Goal: Task Accomplishment & Management: Manage account settings

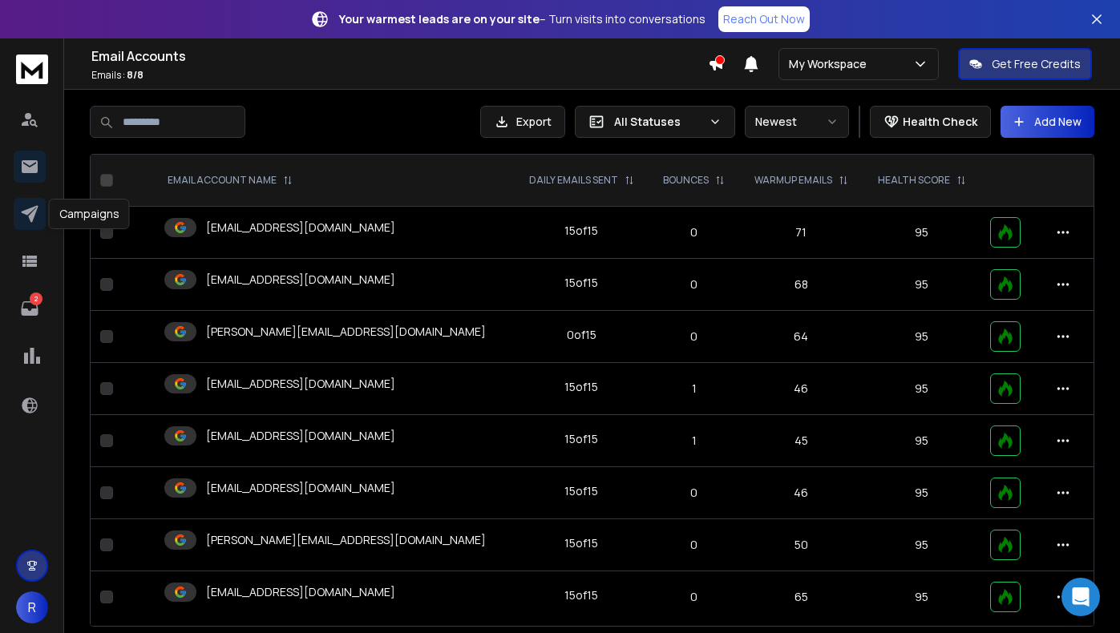
click at [31, 213] on icon at bounding box center [29, 213] width 17 height 17
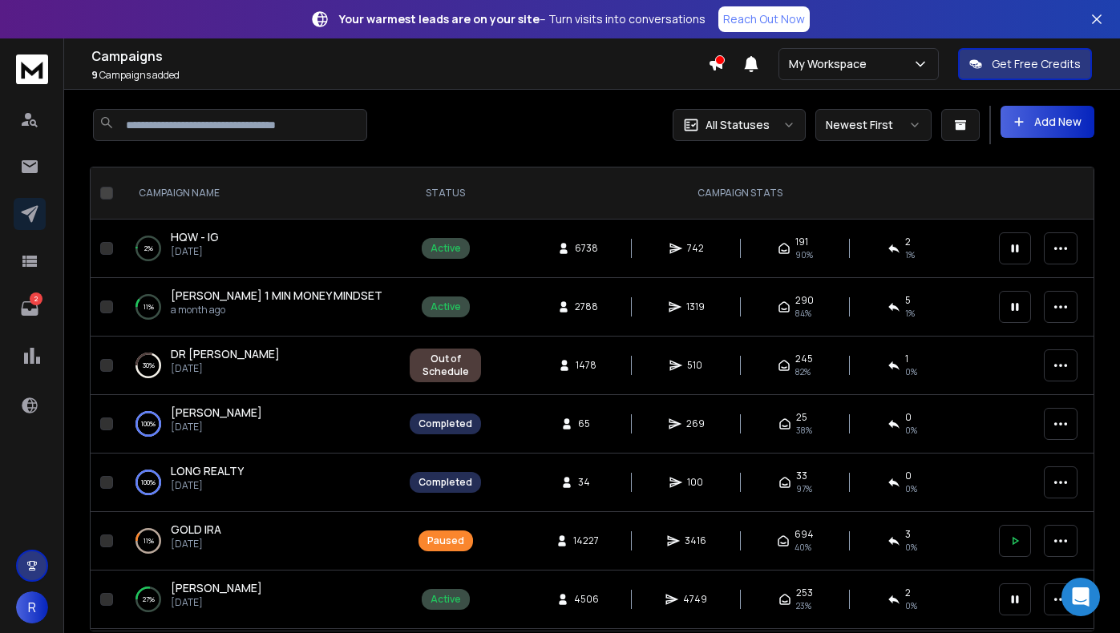
click at [194, 236] on span "HQW - IG" at bounding box center [195, 236] width 48 height 15
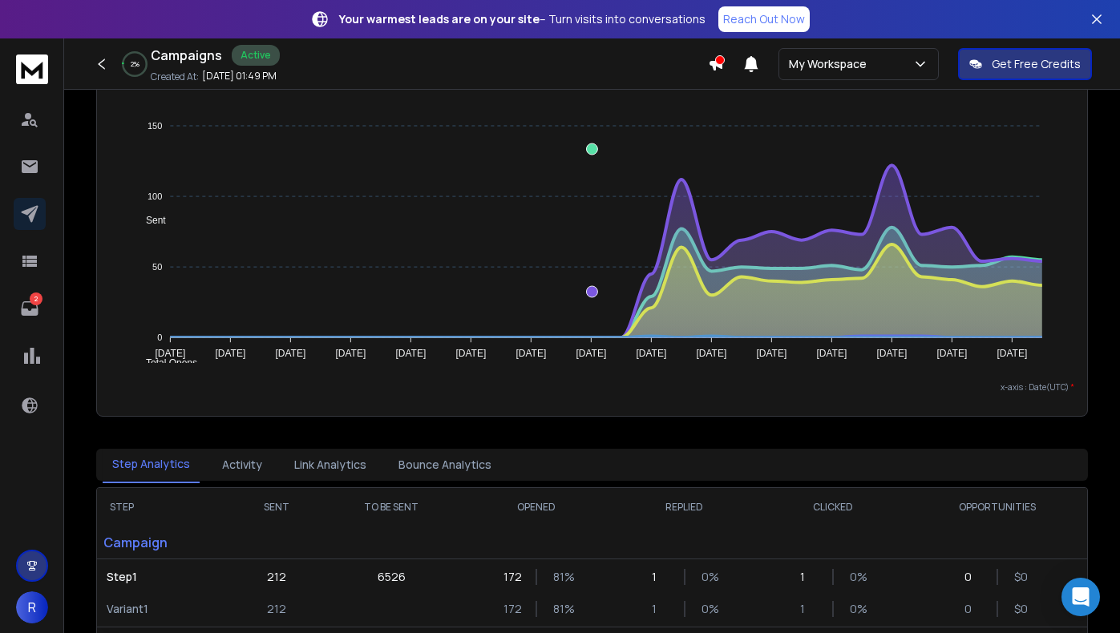
scroll to position [353, 0]
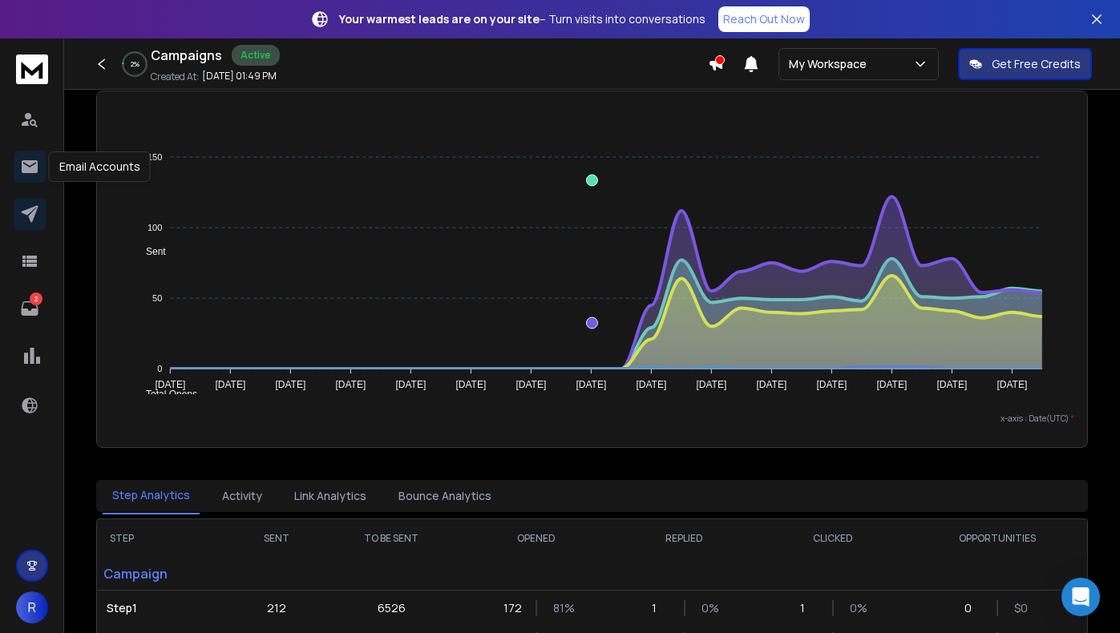
click at [36, 165] on icon at bounding box center [30, 166] width 16 height 13
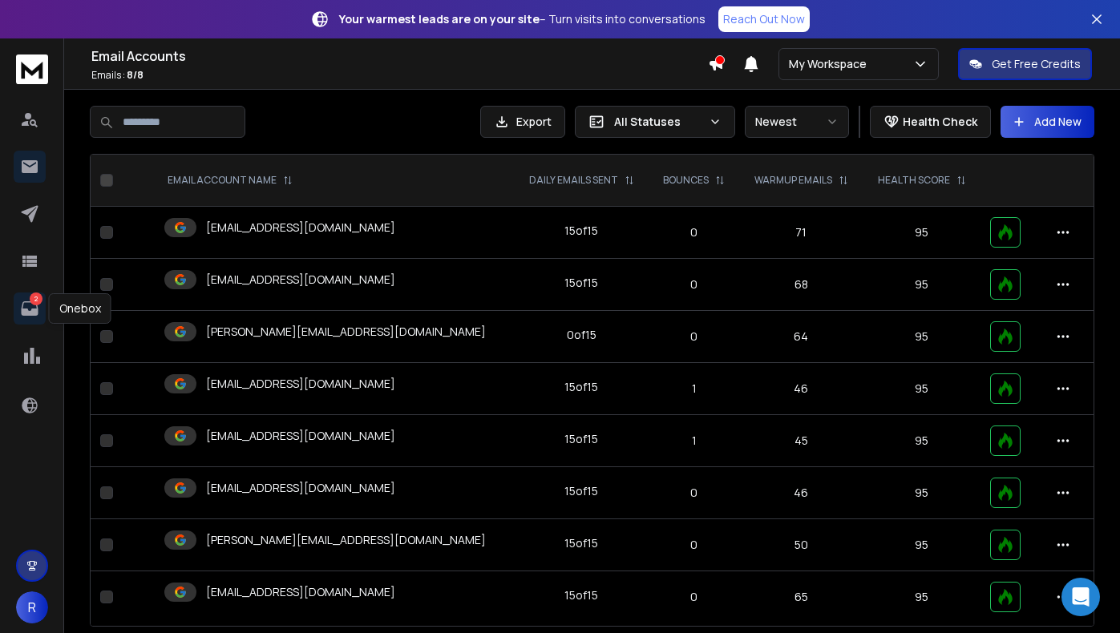
click at [34, 295] on p "2" at bounding box center [36, 299] width 13 height 13
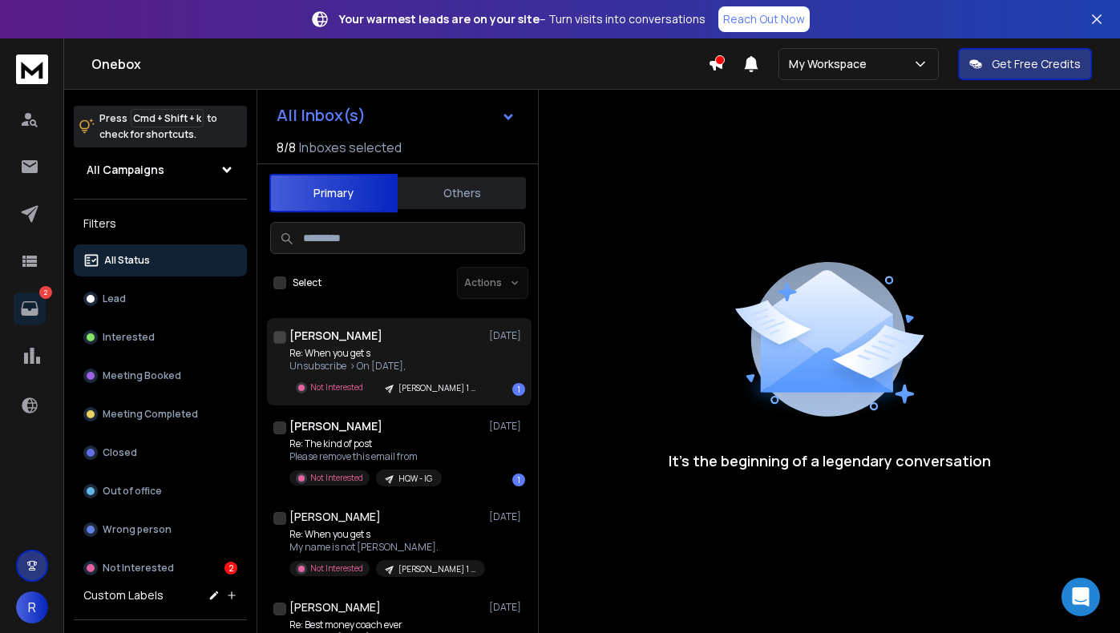
click at [392, 352] on p "Re: When you get s" at bounding box center [385, 353] width 192 height 13
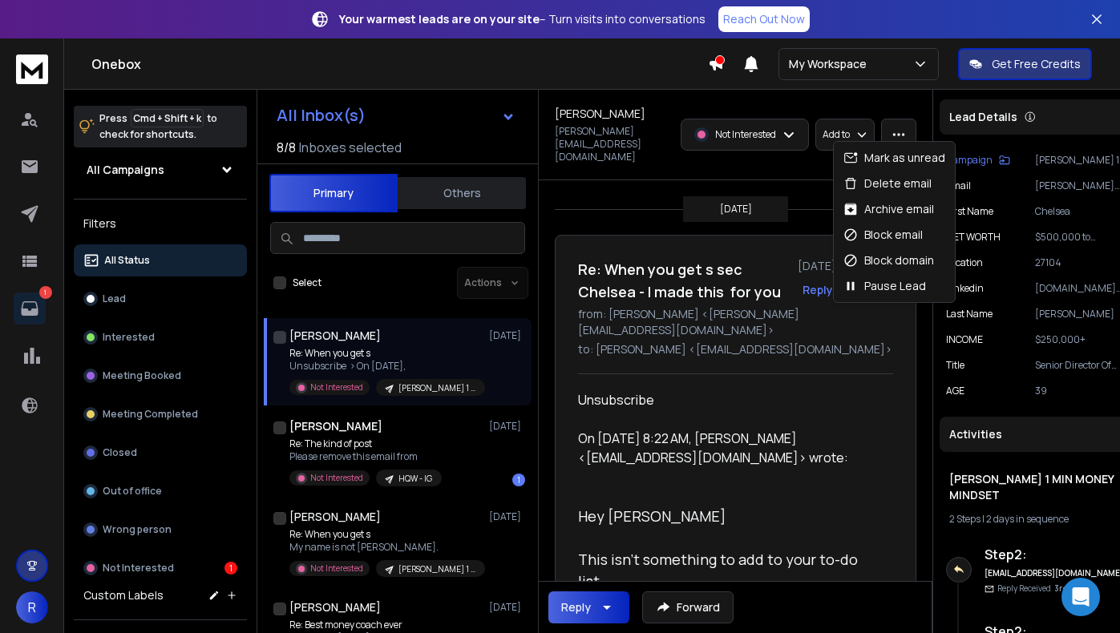
click at [906, 127] on icon "button" at bounding box center [898, 134] width 14 height 14
click at [919, 282] on div "Pause Lead" at bounding box center [884, 286] width 83 height 16
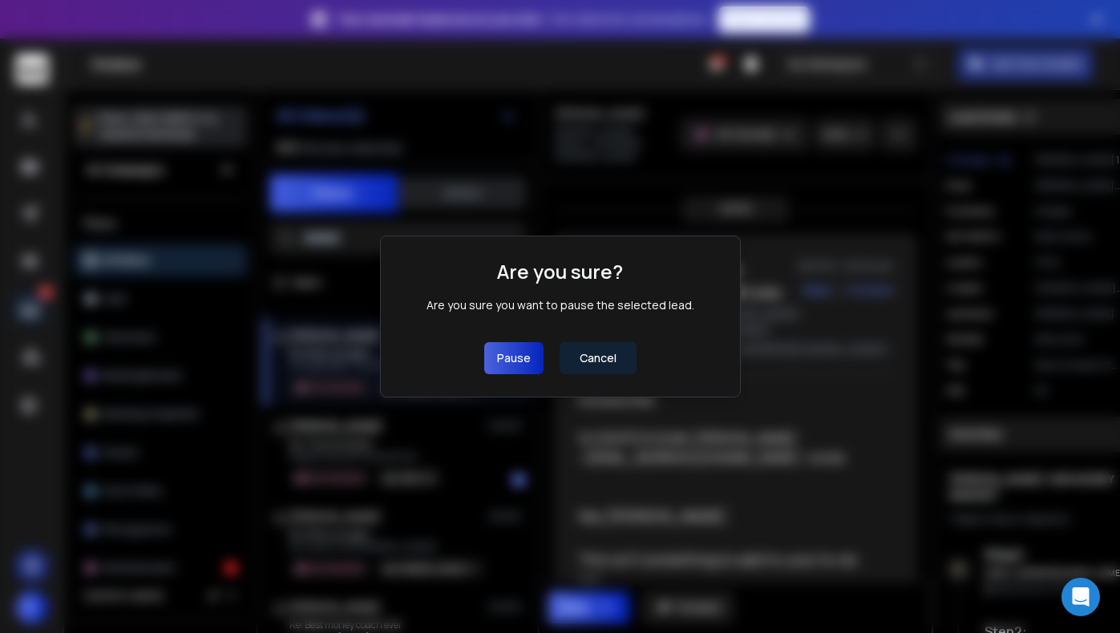
click at [523, 355] on button "Pause" at bounding box center [513, 358] width 59 height 32
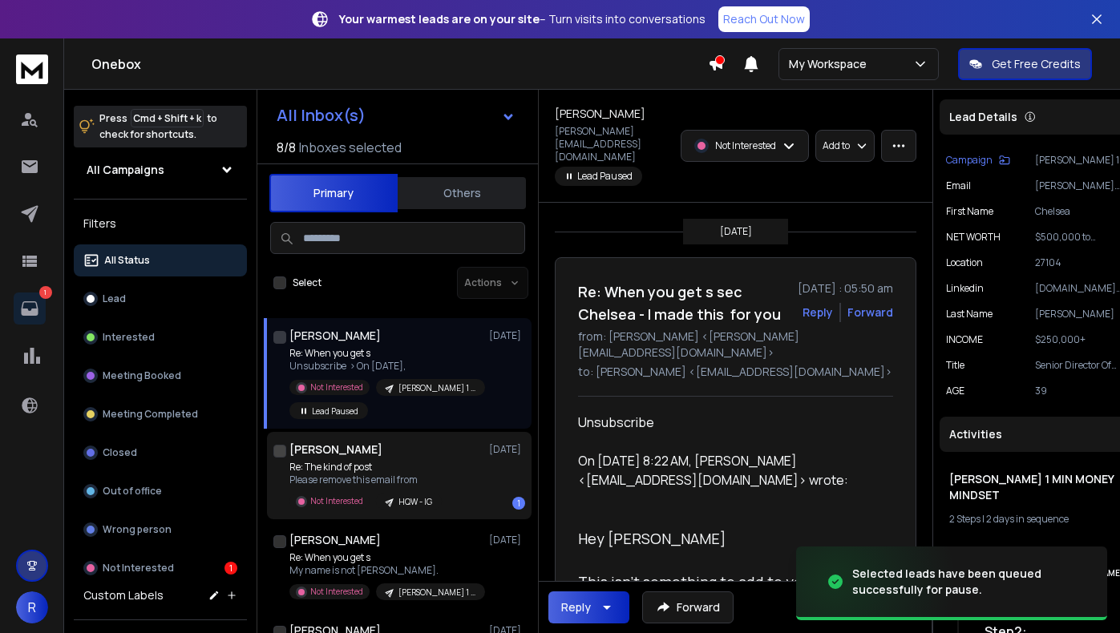
click at [447, 456] on div "[PERSON_NAME] [DATE]" at bounding box center [407, 450] width 236 height 16
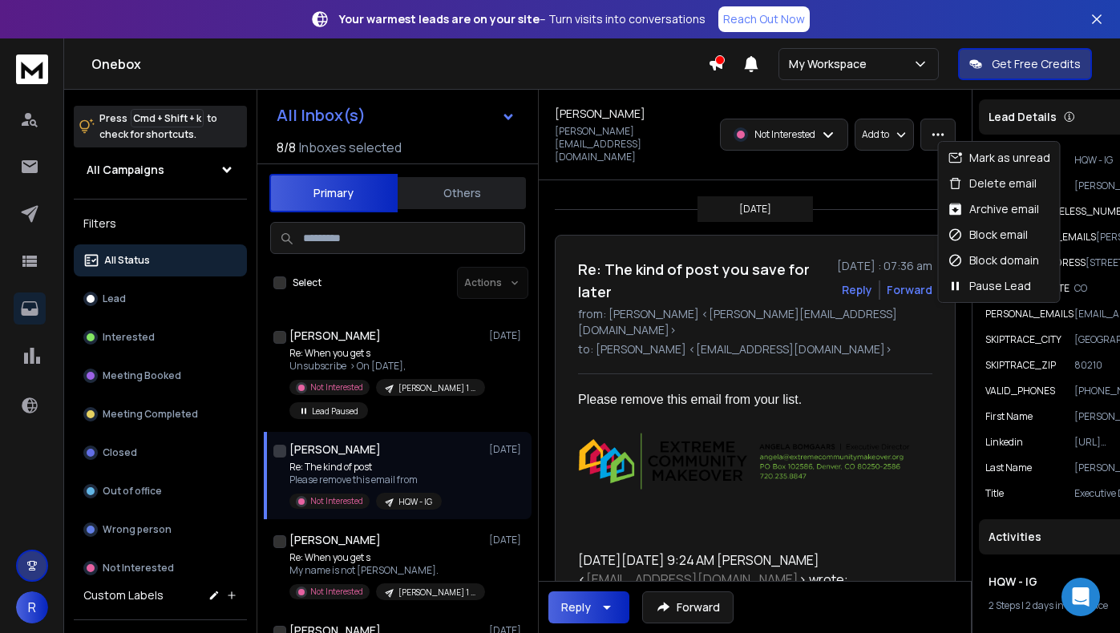
click at [945, 127] on icon "button" at bounding box center [938, 134] width 14 height 14
click at [1016, 288] on div "Pause Lead" at bounding box center [989, 286] width 83 height 16
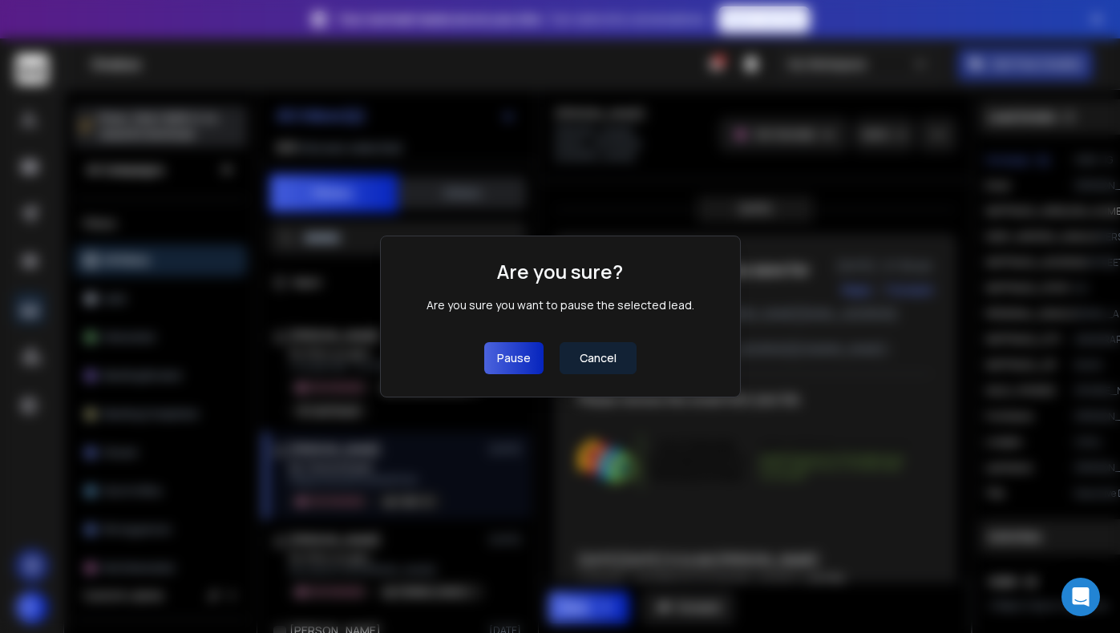
click at [515, 367] on button "Pause" at bounding box center [513, 358] width 59 height 32
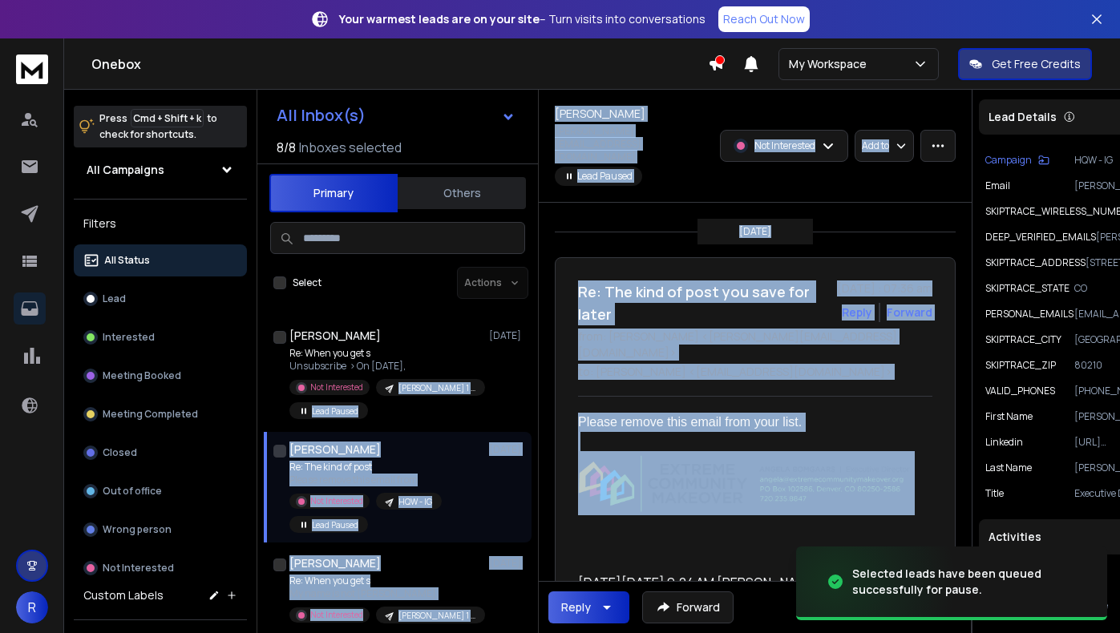
drag, startPoint x: 538, startPoint y: 374, endPoint x: 540, endPoint y: 457, distance: 82.6
click at [539, 459] on div "All Inbox(s) 8 / 8 Inboxes selected Primary Others Select Actions [PERSON_NAME]…" at bounding box center [717, 406] width 920 height 633
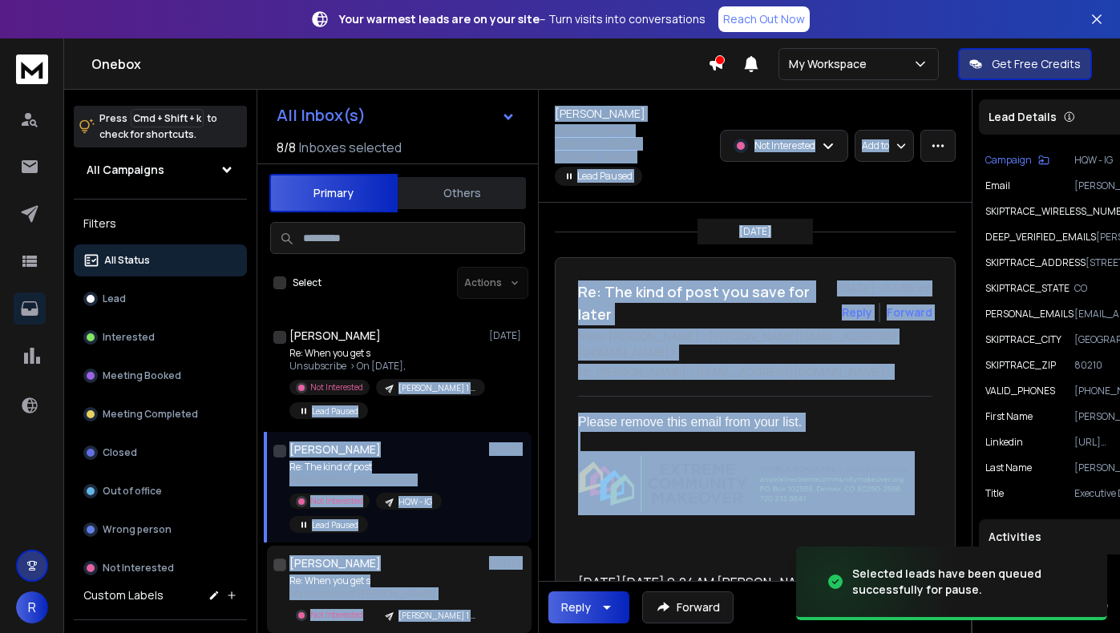
click at [372, 568] on div "[PERSON_NAME] [DATE]" at bounding box center [407, 563] width 236 height 16
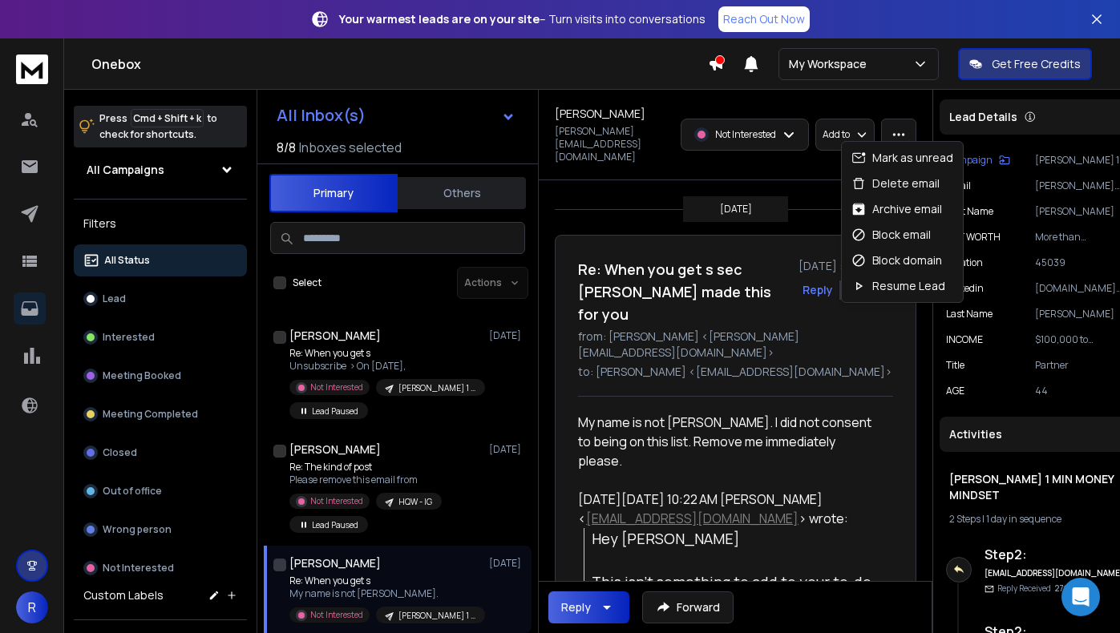
click at [906, 127] on icon "button" at bounding box center [898, 134] width 14 height 14
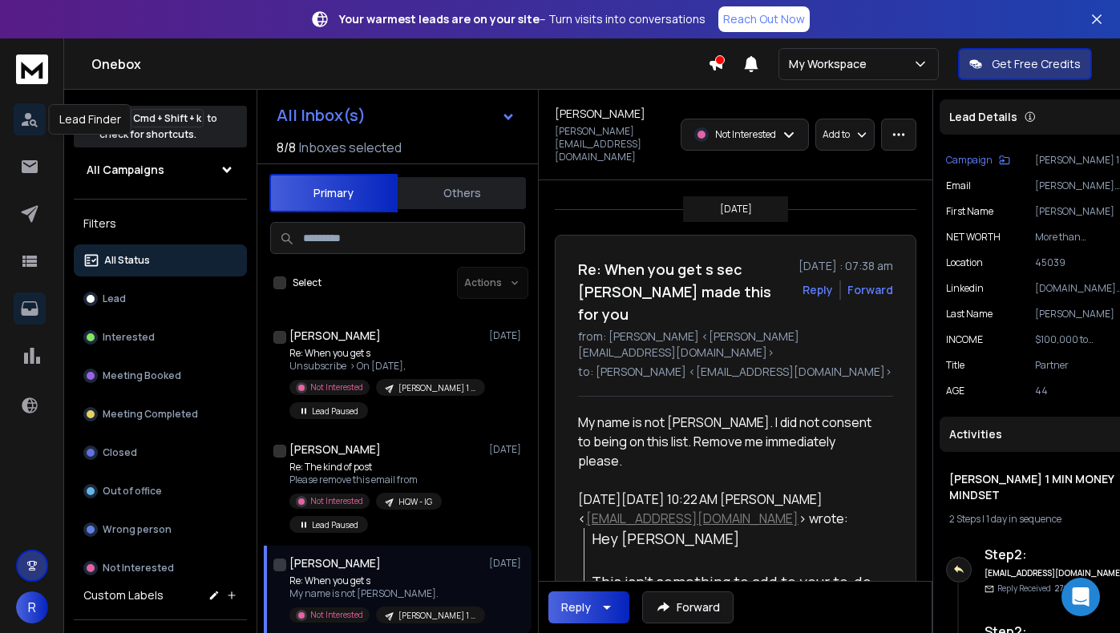
click at [26, 118] on circle at bounding box center [28, 116] width 6 height 6
